Goal: Communication & Community: Answer question/provide support

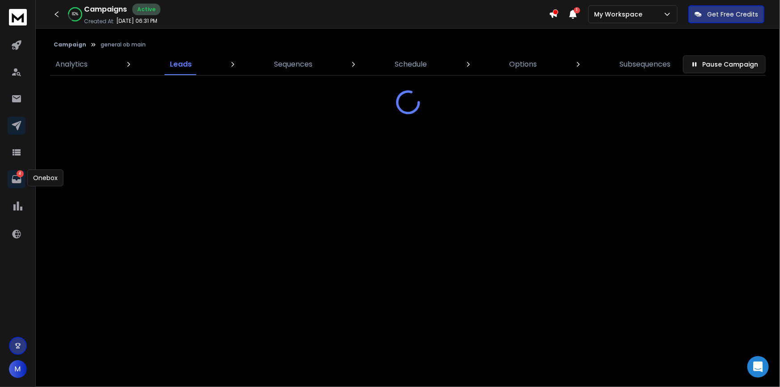
click at [10, 172] on link "4" at bounding box center [17, 179] width 18 height 18
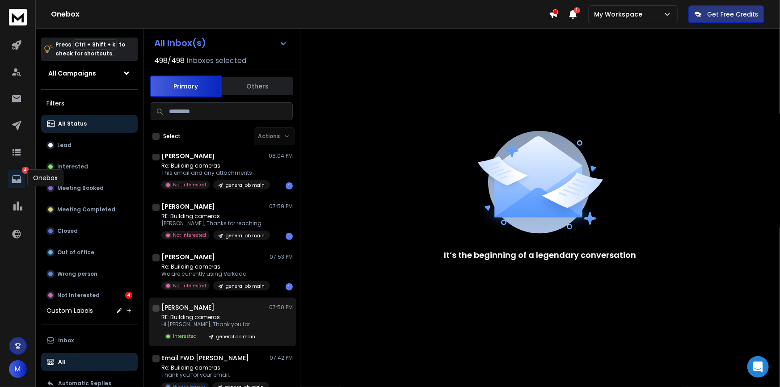
scroll to position [162, 0]
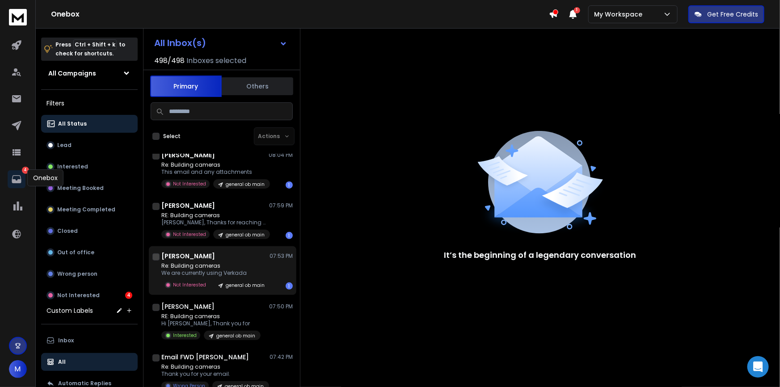
click at [254, 285] on p "general ob main" at bounding box center [245, 285] width 39 height 7
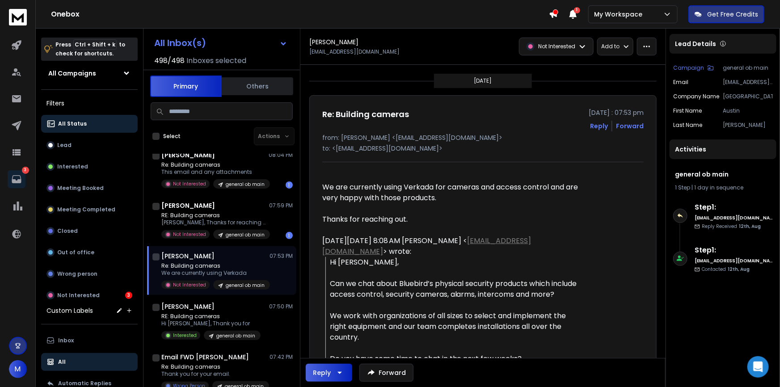
click at [363, 48] on p "[EMAIL_ADDRESS][DOMAIN_NAME]" at bounding box center [354, 51] width 90 height 7
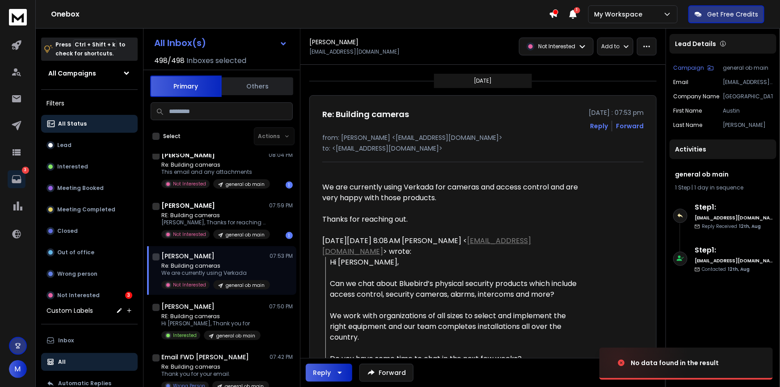
drag, startPoint x: 337, startPoint y: 40, endPoint x: 233, endPoint y: 9, distance: 109.0
click at [337, 39] on h1 "[PERSON_NAME]" at bounding box center [333, 42] width 49 height 9
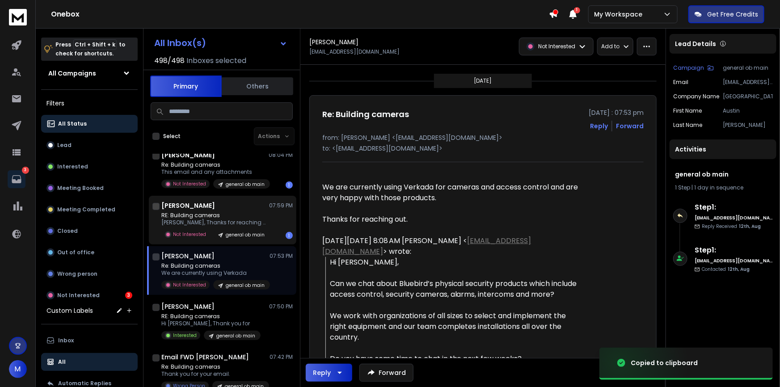
click at [255, 219] on p "[PERSON_NAME], Thanks for reaching out." at bounding box center [214, 222] width 107 height 7
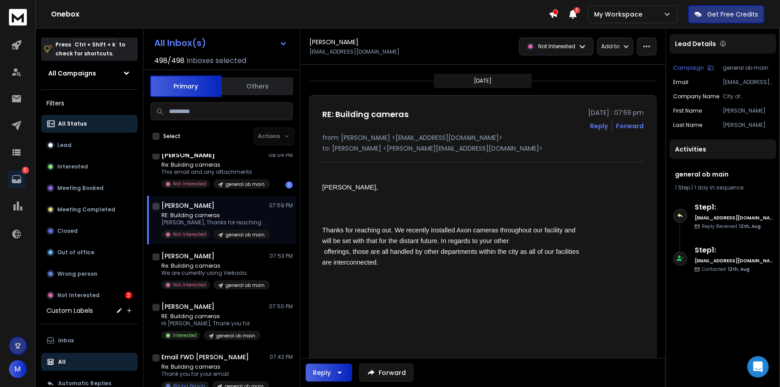
click at [362, 50] on p "[EMAIL_ADDRESS][DOMAIN_NAME]" at bounding box center [354, 51] width 90 height 7
drag, startPoint x: 344, startPoint y: 45, endPoint x: 335, endPoint y: 42, distance: 9.0
click at [341, 45] on h1 "[PERSON_NAME]" at bounding box center [333, 42] width 49 height 9
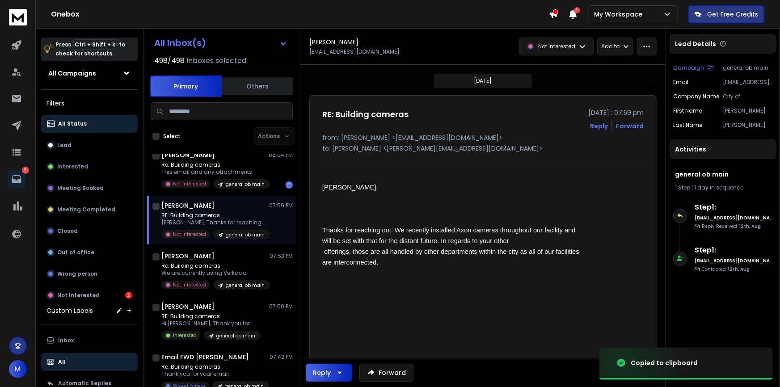
drag, startPoint x: 298, startPoint y: 68, endPoint x: 383, endPoint y: 184, distance: 144.1
click at [383, 184] on p "[PERSON_NAME]," at bounding box center [452, 187] width 261 height 11
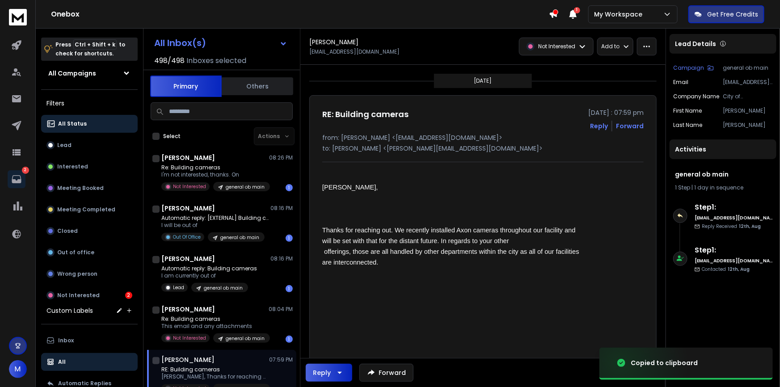
scroll to position [0, 0]
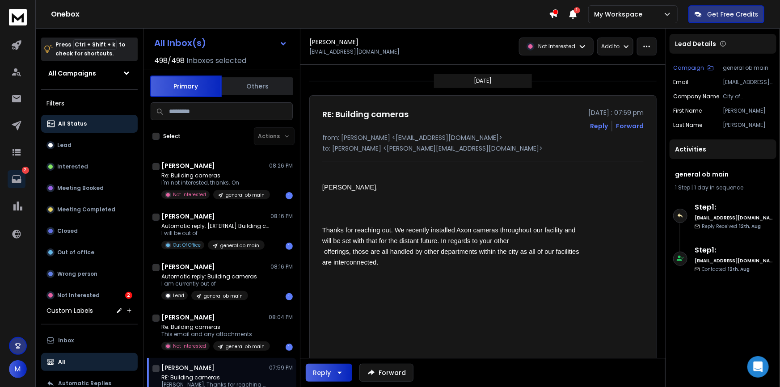
drag, startPoint x: 248, startPoint y: 333, endPoint x: 304, endPoint y: 294, distance: 67.7
click at [249, 333] on p "This email and any attachments" at bounding box center [214, 334] width 107 height 7
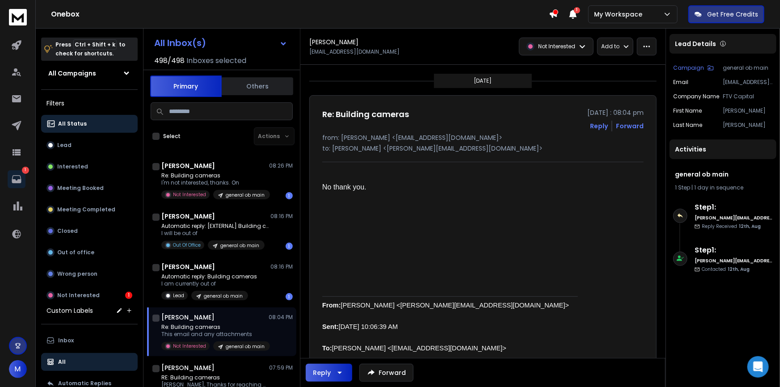
click at [340, 53] on p "[EMAIL_ADDRESS][DOMAIN_NAME]" at bounding box center [354, 51] width 90 height 7
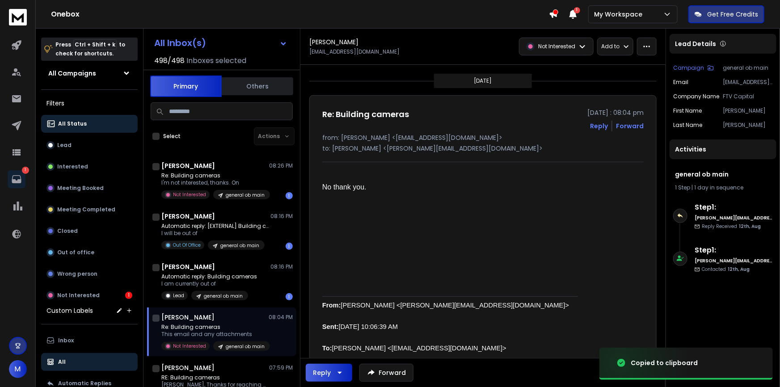
drag, startPoint x: 341, startPoint y: 38, endPoint x: 208, endPoint y: 7, distance: 137.1
click at [341, 38] on h1 "[PERSON_NAME]" at bounding box center [333, 42] width 49 height 9
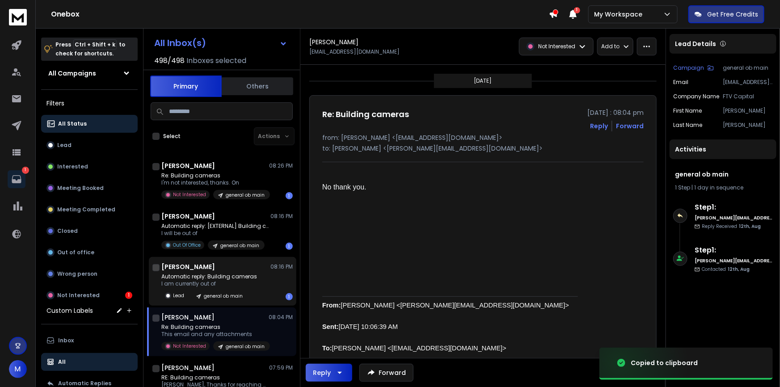
click at [268, 276] on div "Automatic reply: Building cameras I am currently out of Lead general ob main 1" at bounding box center [226, 286] width 131 height 27
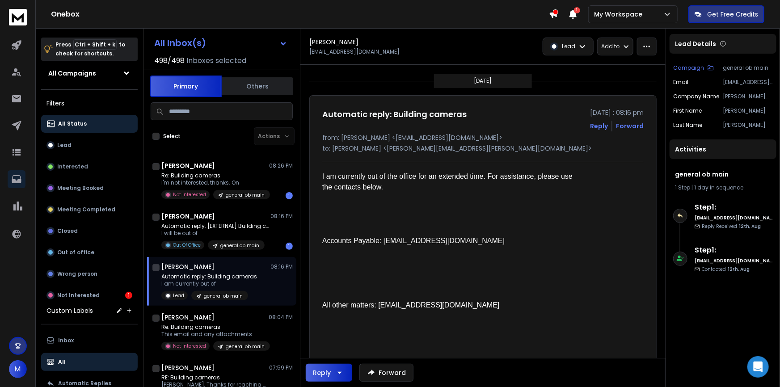
click at [378, 49] on p "[EMAIL_ADDRESS][DOMAIN_NAME]" at bounding box center [354, 51] width 90 height 7
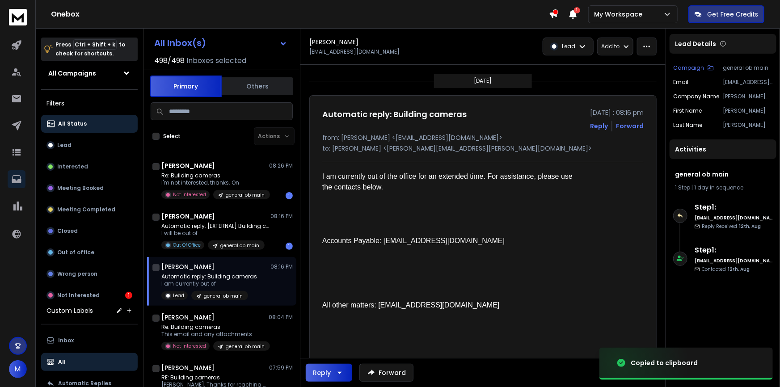
drag, startPoint x: 319, startPoint y: 42, endPoint x: 269, endPoint y: 13, distance: 57.6
click at [319, 42] on h1 "[PERSON_NAME]" at bounding box center [333, 42] width 49 height 9
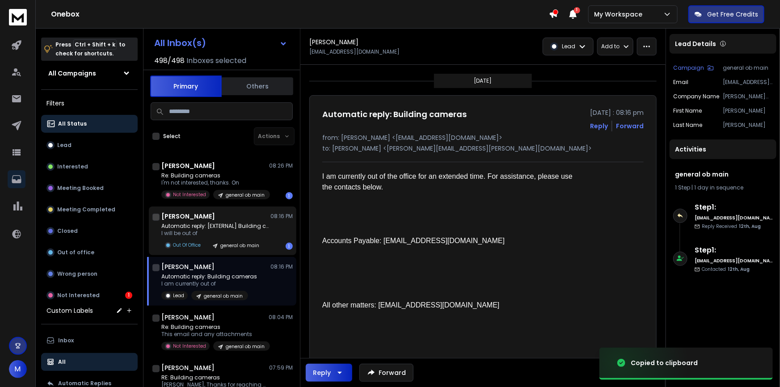
click at [247, 223] on p "Automatic reply: [EXTERNAL] Building cameras" at bounding box center [214, 226] width 107 height 7
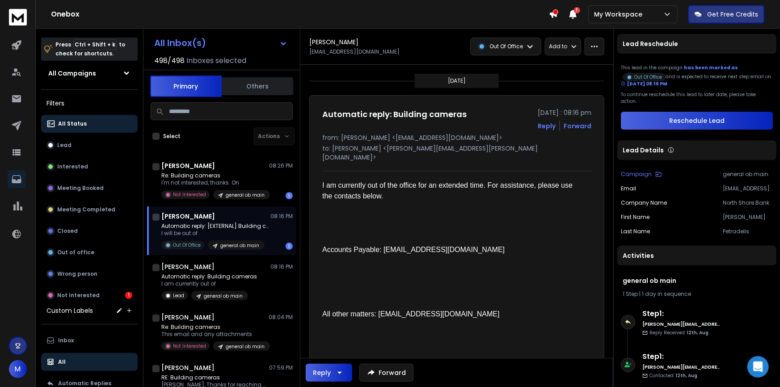
click at [388, 50] on p "[EMAIL_ADDRESS][DOMAIN_NAME]" at bounding box center [354, 51] width 90 height 7
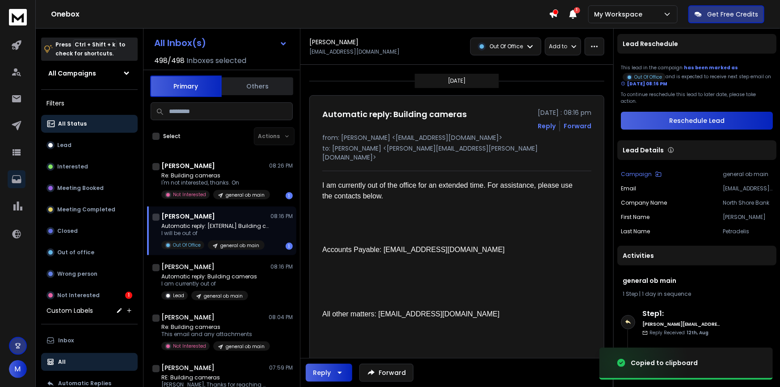
click at [250, 240] on div "general ob main" at bounding box center [236, 244] width 57 height 9
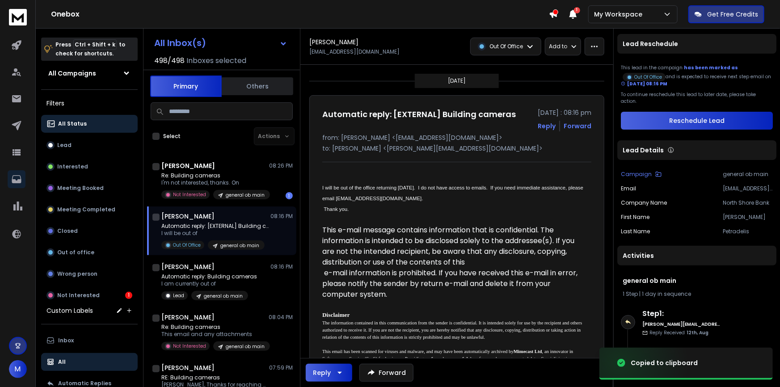
click at [351, 51] on p "[EMAIL_ADDRESS][DOMAIN_NAME]" at bounding box center [354, 51] width 90 height 7
click at [333, 42] on h1 "[PERSON_NAME]" at bounding box center [333, 42] width 49 height 9
click at [727, 199] on p "North Shore Bank" at bounding box center [748, 202] width 50 height 7
click at [349, 54] on p "[EMAIL_ADDRESS][DOMAIN_NAME]" at bounding box center [354, 51] width 90 height 7
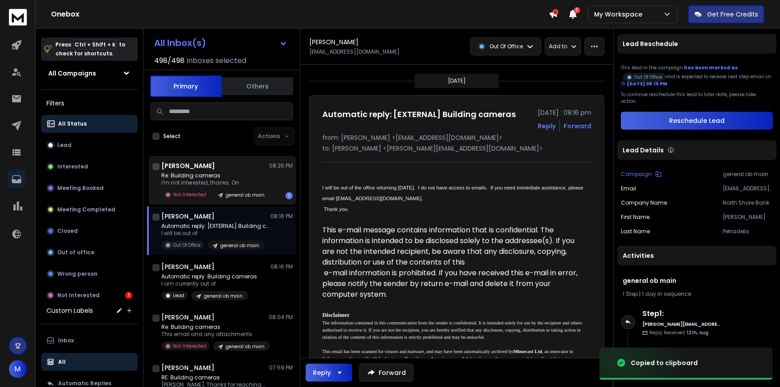
click at [266, 185] on div "Re: Building cameras I'm not interested, thanks. On Not Interested general ob m…" at bounding box center [226, 185] width 131 height 27
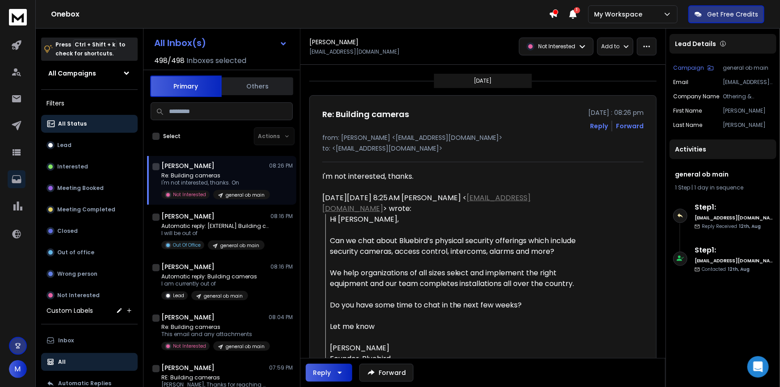
click at [351, 50] on p "[EMAIL_ADDRESS][DOMAIN_NAME]" at bounding box center [354, 51] width 90 height 7
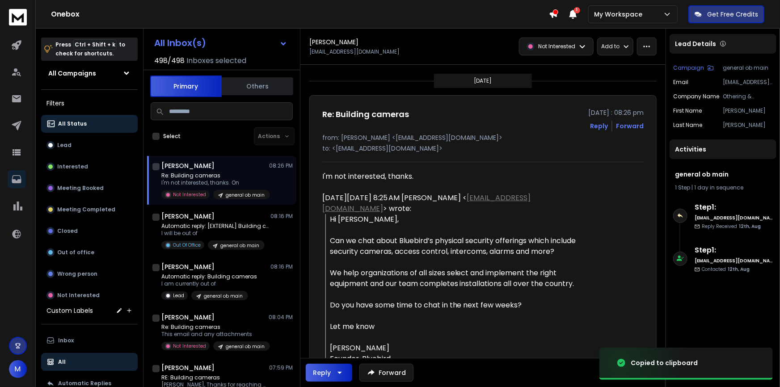
drag, startPoint x: 332, startPoint y: 37, endPoint x: 316, endPoint y: 40, distance: 15.9
click at [332, 38] on h1 "[PERSON_NAME]" at bounding box center [333, 42] width 49 height 9
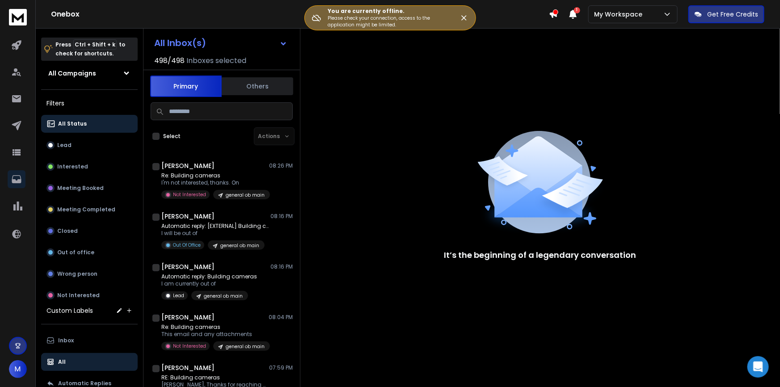
click at [380, 249] on div "It’s the beginning of a legendary conversation" at bounding box center [539, 193] width 479 height 329
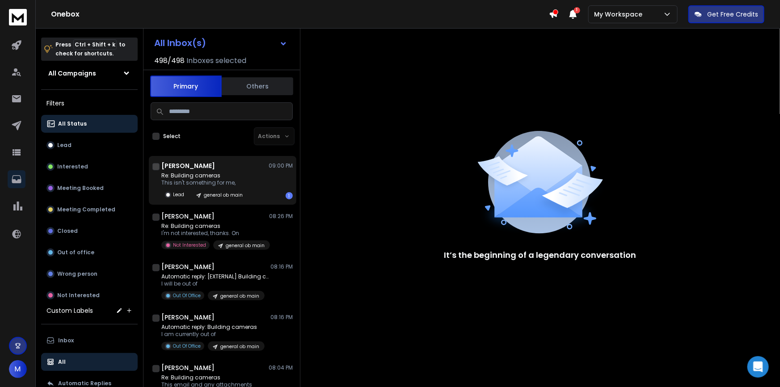
click at [250, 202] on div "[PERSON_NAME] 09:00 PM Re: Building cameras This isn't something for me, Lead g…" at bounding box center [222, 180] width 147 height 49
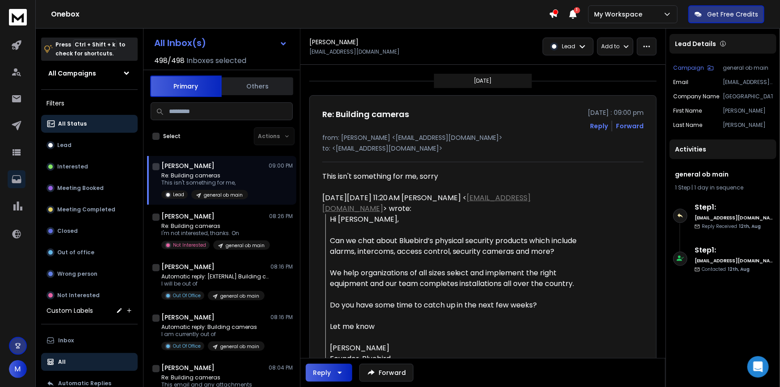
click at [390, 49] on p "[EMAIL_ADDRESS][DOMAIN_NAME]" at bounding box center [354, 51] width 90 height 7
drag, startPoint x: 319, startPoint y: 41, endPoint x: 178, endPoint y: 0, distance: 146.5
click at [319, 41] on h1 "[PERSON_NAME]" at bounding box center [333, 42] width 49 height 9
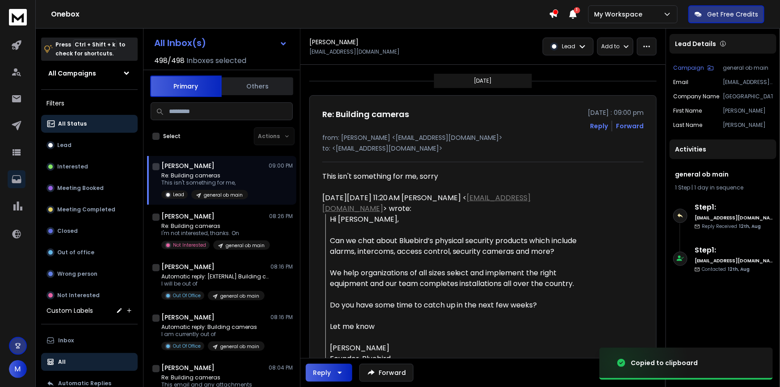
drag, startPoint x: 337, startPoint y: 53, endPoint x: 340, endPoint y: 3, distance: 50.1
click at [337, 49] on p "[EMAIL_ADDRESS][DOMAIN_NAME]" at bounding box center [354, 51] width 90 height 7
click at [743, 97] on p "[GEOGRAPHIC_DATA]" at bounding box center [748, 96] width 50 height 7
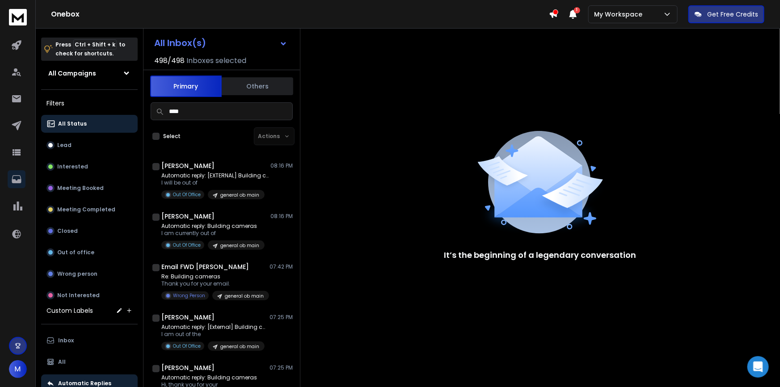
type input "*****"
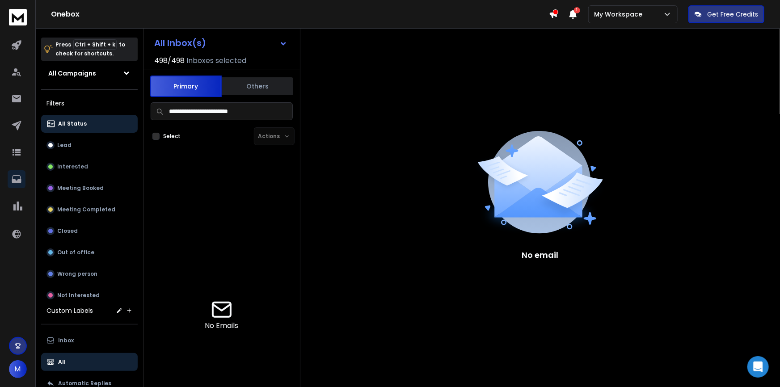
click at [284, 112] on input "**********" at bounding box center [222, 111] width 142 height 18
type input "*"
type input "**********"
type input "*****"
click at [366, 137] on div "No email" at bounding box center [539, 193] width 479 height 329
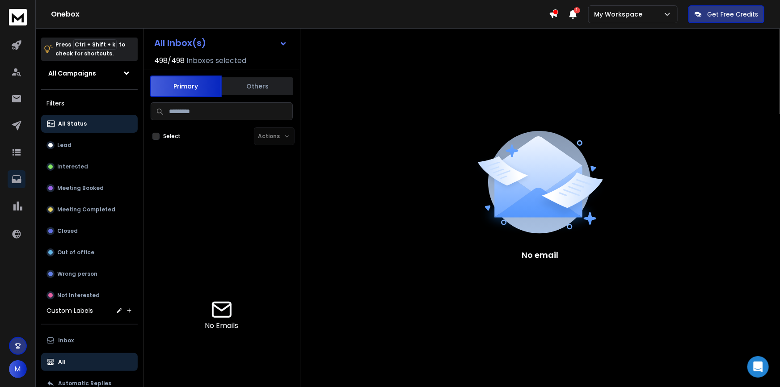
click at [88, 117] on button "All Status" at bounding box center [89, 124] width 97 height 18
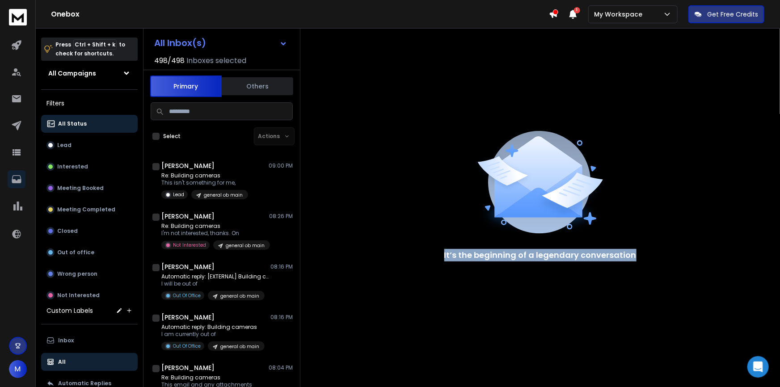
drag, startPoint x: 635, startPoint y: 261, endPoint x: 425, endPoint y: 261, distance: 209.6
click at [437, 257] on div "It’s the beginning of a legendary conversation" at bounding box center [539, 193] width 479 height 329
click at [424, 273] on div "It’s the beginning of a legendary conversation" at bounding box center [539, 193] width 479 height 329
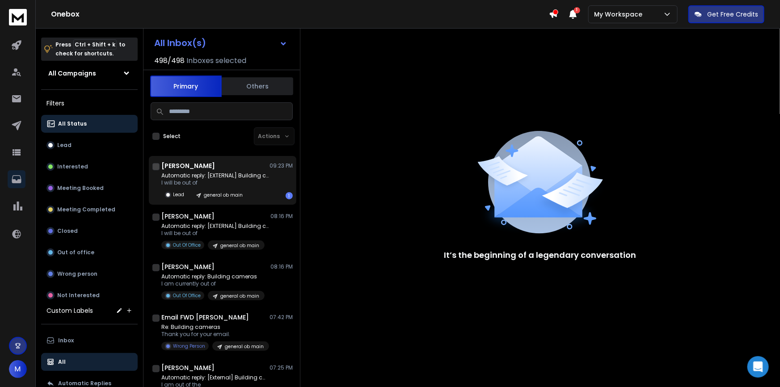
click at [249, 190] on div "Lead general ob main" at bounding box center [214, 194] width 107 height 9
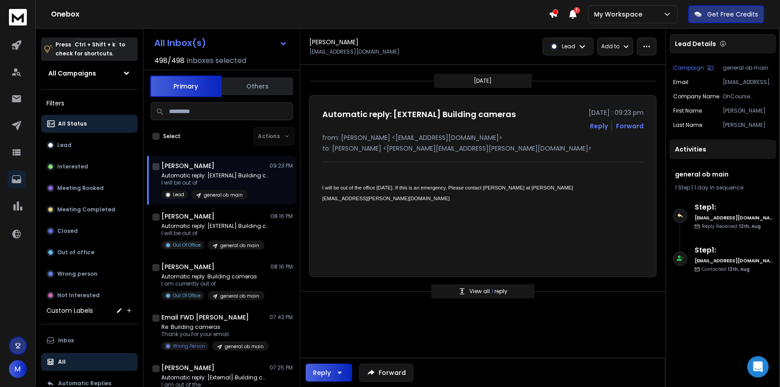
click at [357, 53] on p "[EMAIL_ADDRESS][DOMAIN_NAME]" at bounding box center [354, 51] width 90 height 7
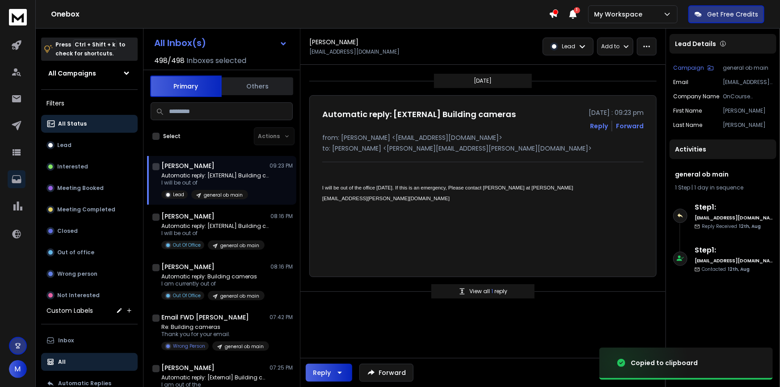
click at [326, 43] on h1 "[PERSON_NAME]" at bounding box center [333, 42] width 49 height 9
